Goal: Task Accomplishment & Management: Manage account settings

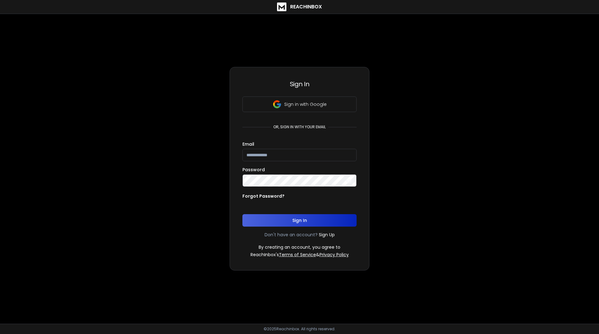
click at [270, 152] on input "email" at bounding box center [299, 155] width 114 height 12
paste input "**********"
type input "**********"
click at [289, 222] on button "Sign In" at bounding box center [299, 220] width 114 height 12
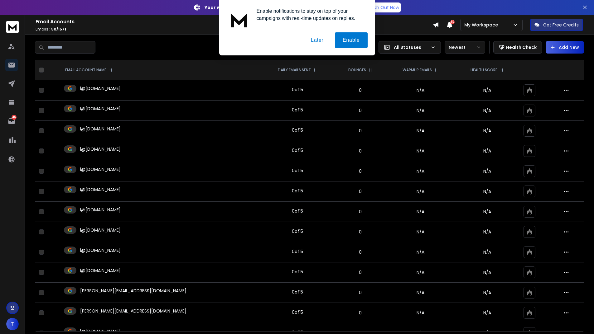
drag, startPoint x: 567, startPoint y: 45, endPoint x: 373, endPoint y: 51, distance: 194.9
click at [567, 45] on div "Enable notifications to stay on top of your campaigns with real-time updates on…" at bounding box center [297, 27] width 594 height 55
click at [311, 40] on button "Later" at bounding box center [317, 40] width 28 height 16
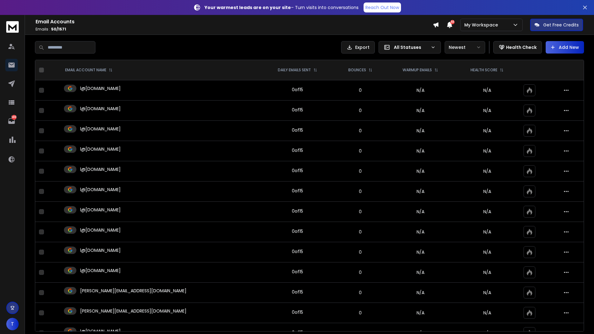
click at [564, 49] on button "Add New" at bounding box center [565, 47] width 38 height 12
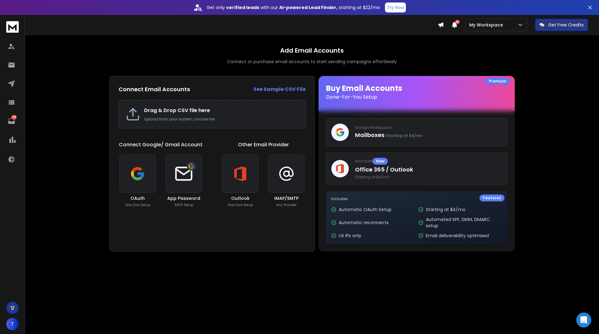
click at [131, 171] on icon at bounding box center [138, 174] width 16 height 19
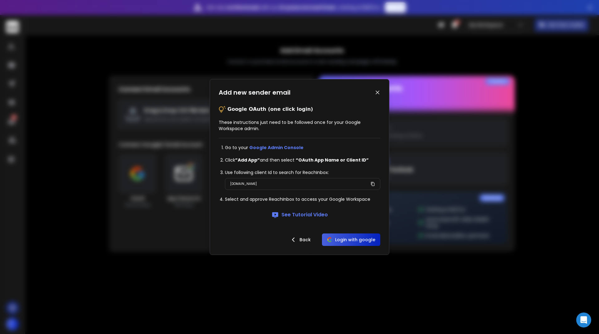
drag, startPoint x: 337, startPoint y: 238, endPoint x: 297, endPoint y: 232, distance: 40.3
click at [337, 238] on button "Login with google" at bounding box center [351, 240] width 58 height 12
click at [344, 239] on button "Login with google" at bounding box center [351, 240] width 58 height 12
click at [363, 239] on button "Login with google" at bounding box center [351, 240] width 58 height 12
click at [359, 241] on button "Login with google" at bounding box center [351, 240] width 58 height 12
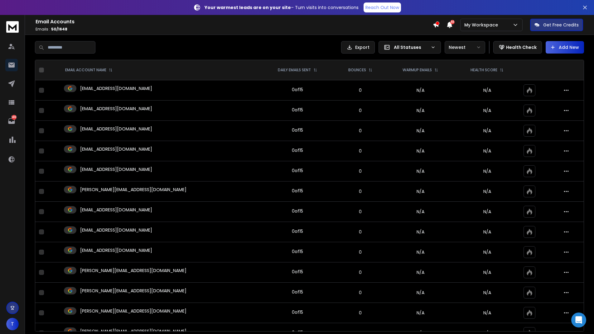
click at [561, 48] on button "Add New" at bounding box center [565, 47] width 38 height 12
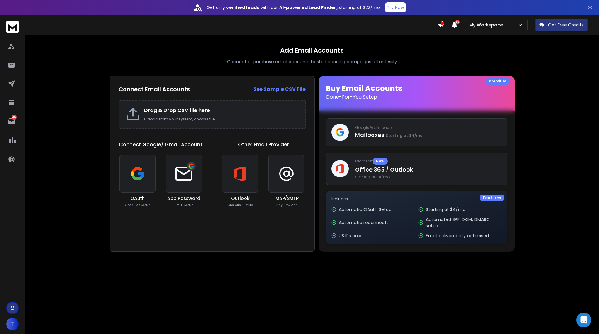
click at [145, 173] on icon at bounding box center [138, 174] width 16 height 19
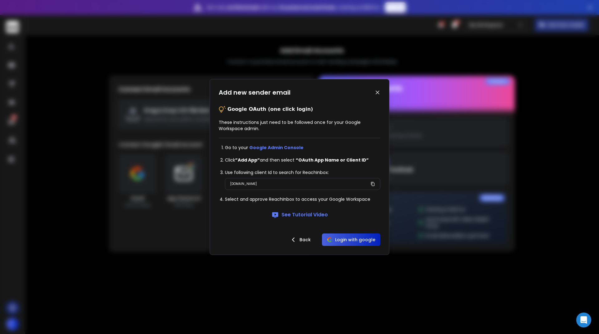
click at [358, 241] on button "Login with google" at bounding box center [351, 240] width 58 height 12
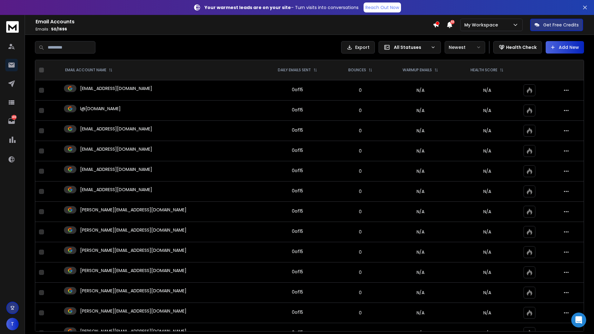
click at [563, 45] on button "Add New" at bounding box center [565, 47] width 38 height 12
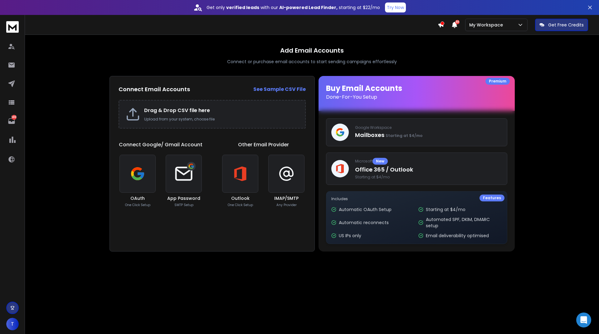
click at [140, 180] on icon at bounding box center [138, 174] width 16 height 19
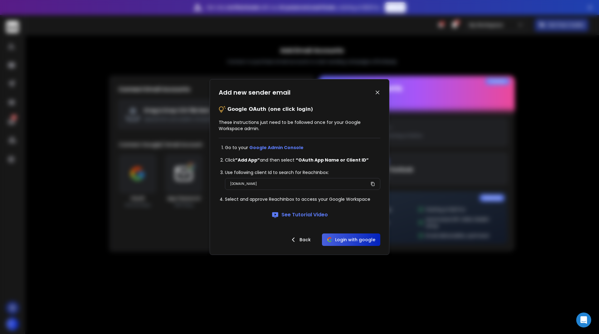
click at [346, 240] on button "Login with google" at bounding box center [351, 240] width 58 height 12
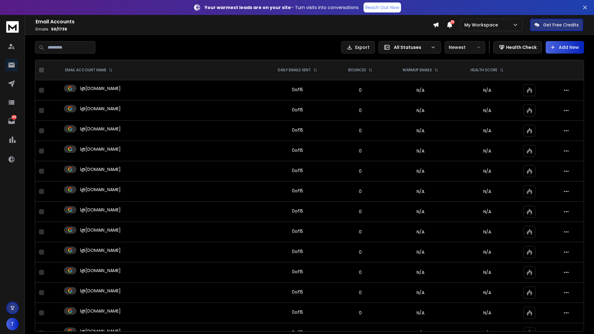
click at [566, 44] on button "Add New" at bounding box center [565, 47] width 38 height 12
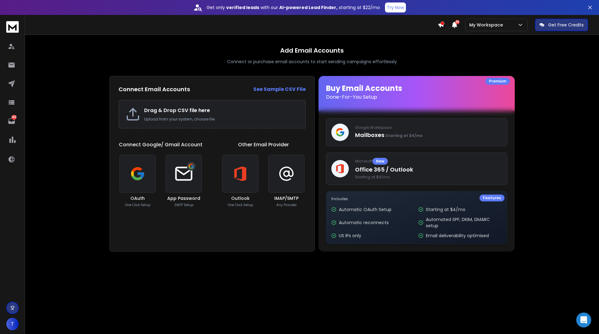
click at [138, 181] on icon at bounding box center [138, 174] width 16 height 19
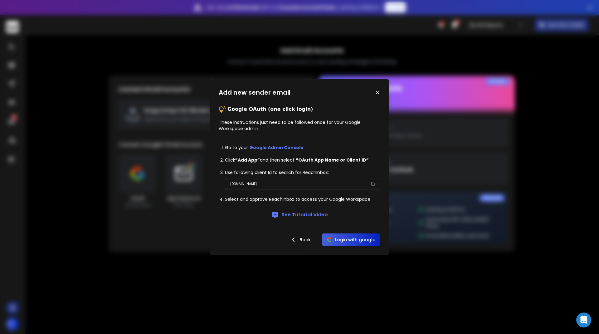
click at [342, 241] on button "Login with google" at bounding box center [351, 240] width 58 height 12
